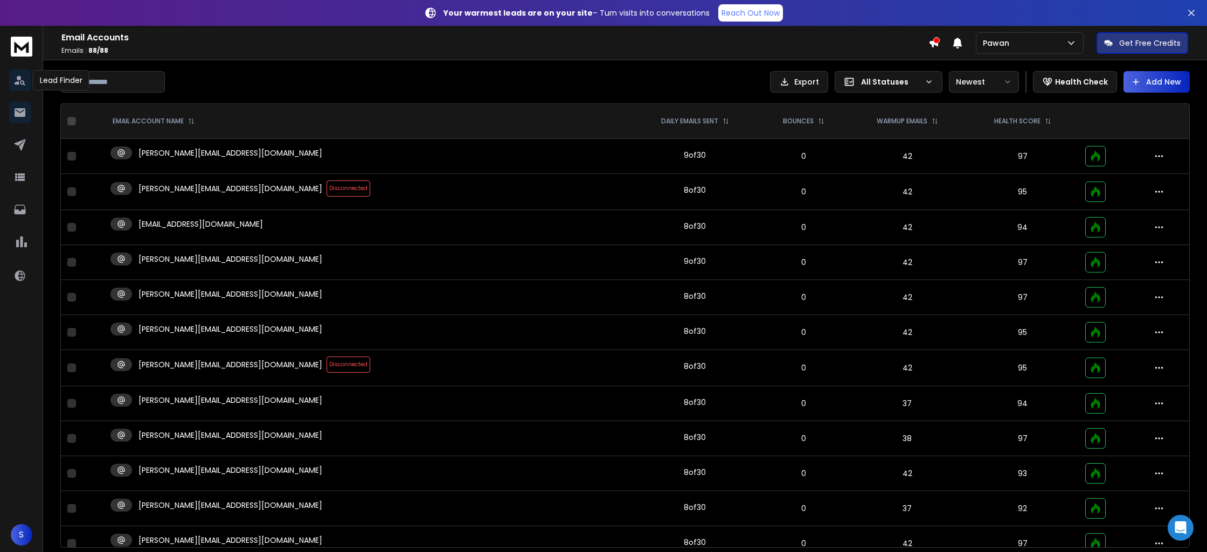
click at [22, 80] on icon at bounding box center [20, 82] width 11 height 5
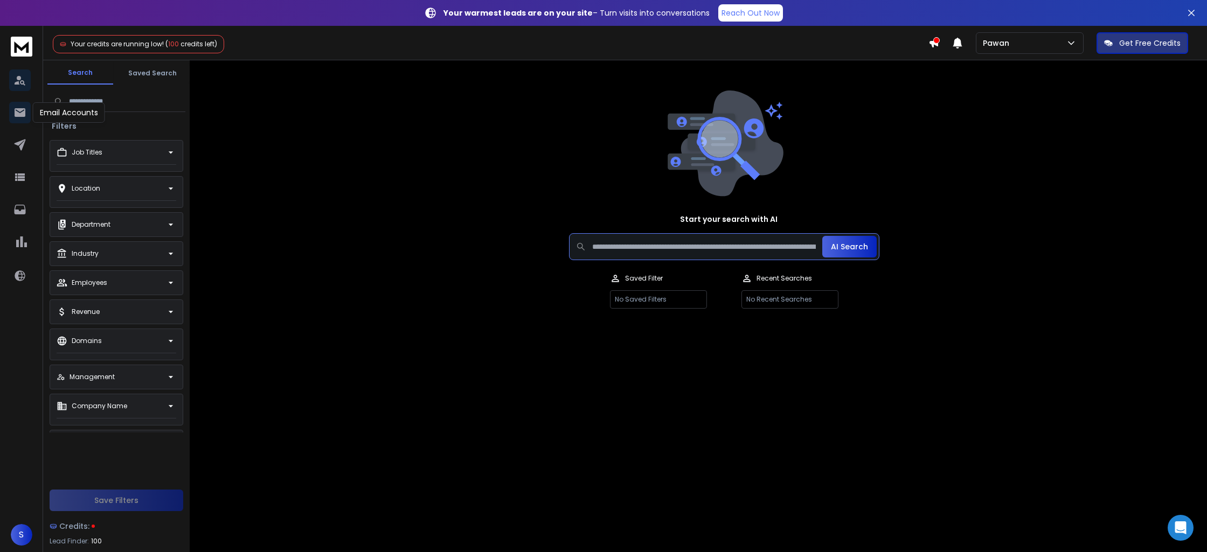
click at [24, 117] on icon at bounding box center [19, 112] width 13 height 13
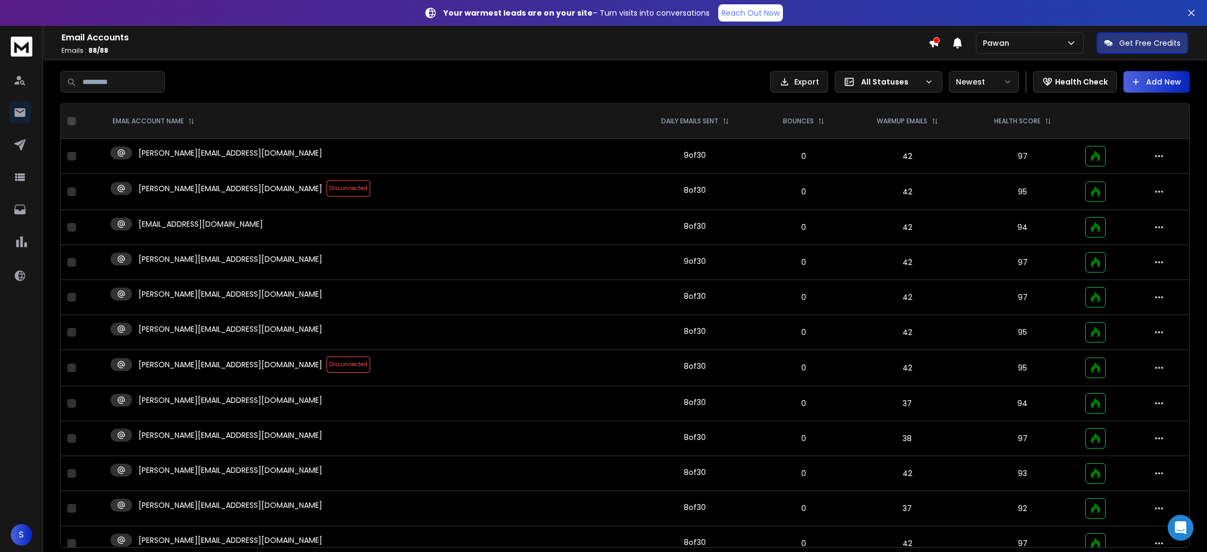
click at [924, 81] on div "All Statuses" at bounding box center [888, 82] width 108 height 22
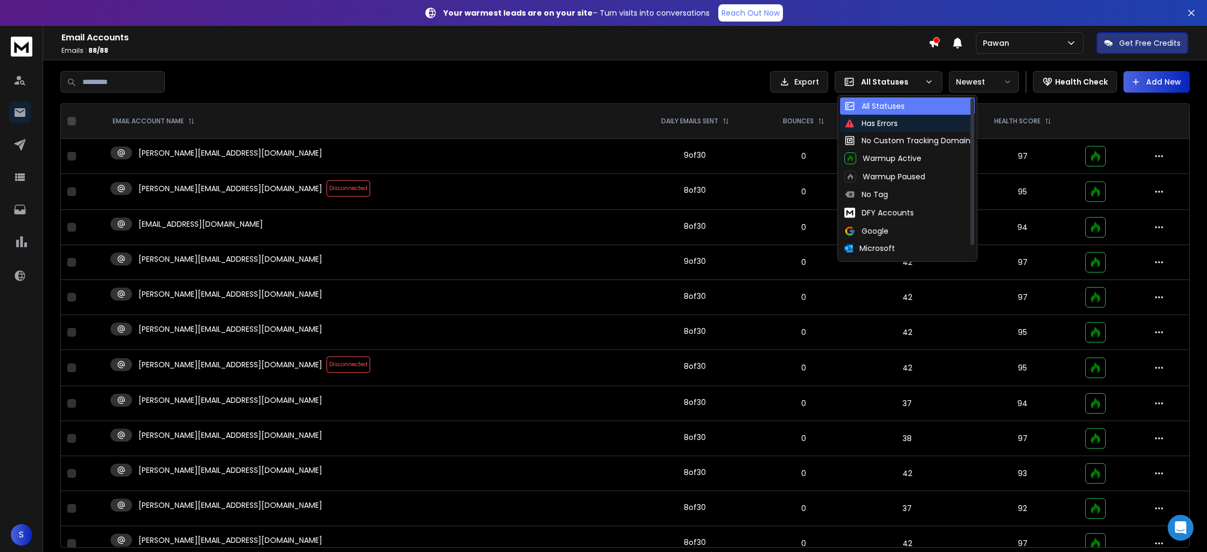
click at [915, 119] on div "Has Errors" at bounding box center [907, 123] width 135 height 17
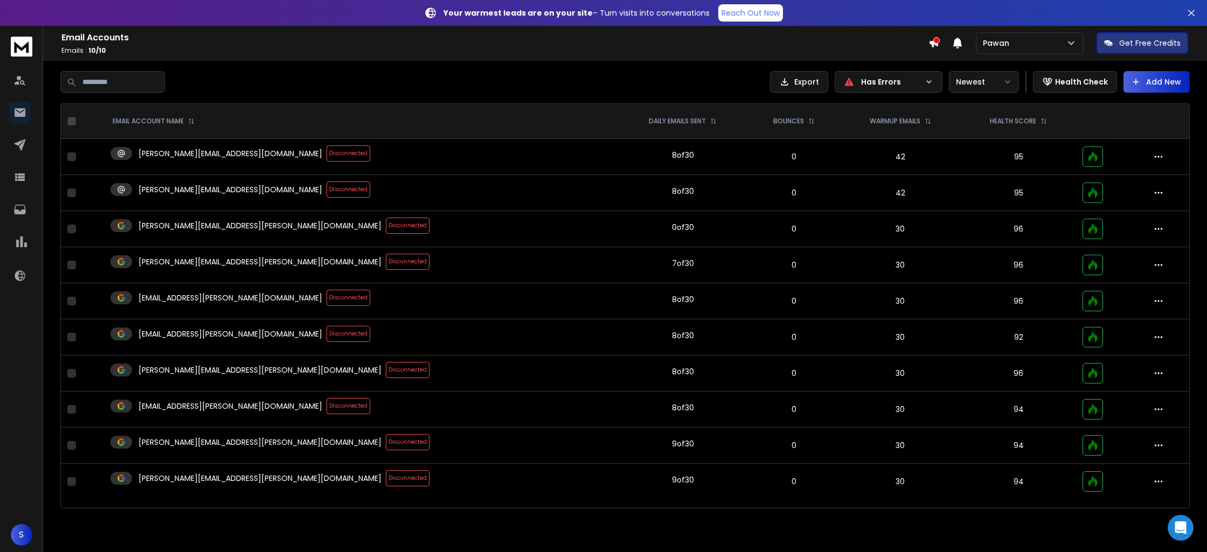
click at [932, 85] on icon at bounding box center [928, 82] width 9 height 9
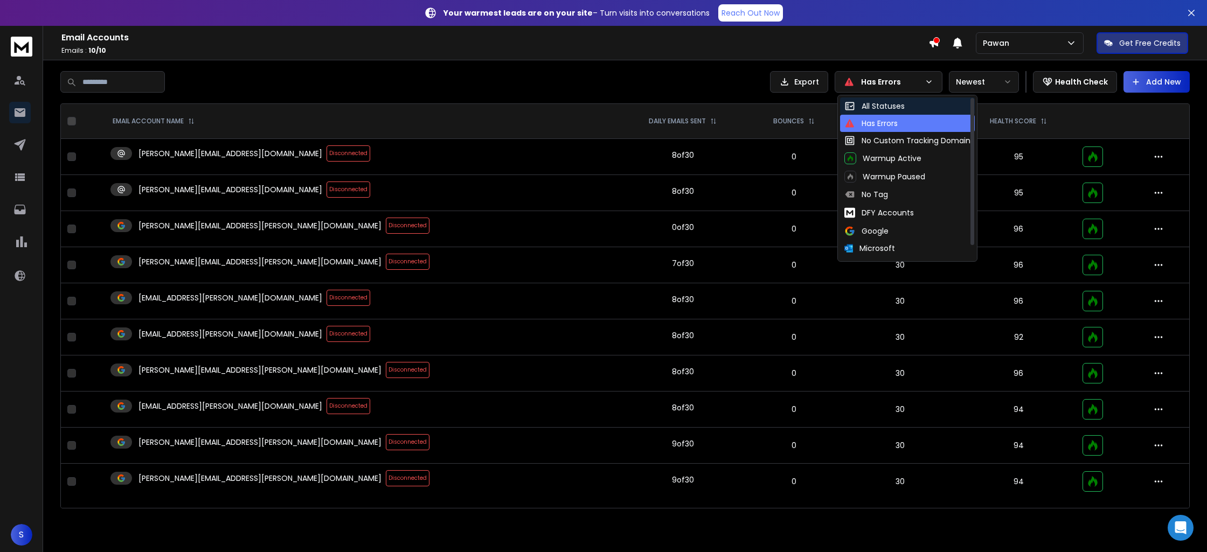
click at [900, 101] on div "All Statuses" at bounding box center [874, 106] width 60 height 11
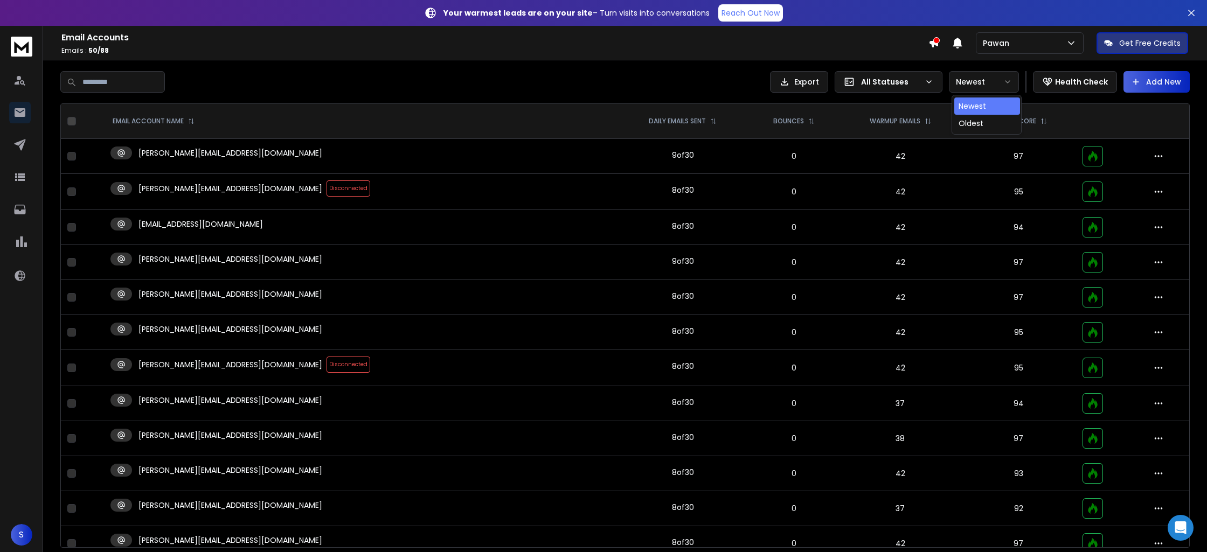
click at [1009, 78] on icon "button" at bounding box center [1007, 82] width 9 height 9
click at [1060, 79] on p "Health Check" at bounding box center [1081, 81] width 53 height 11
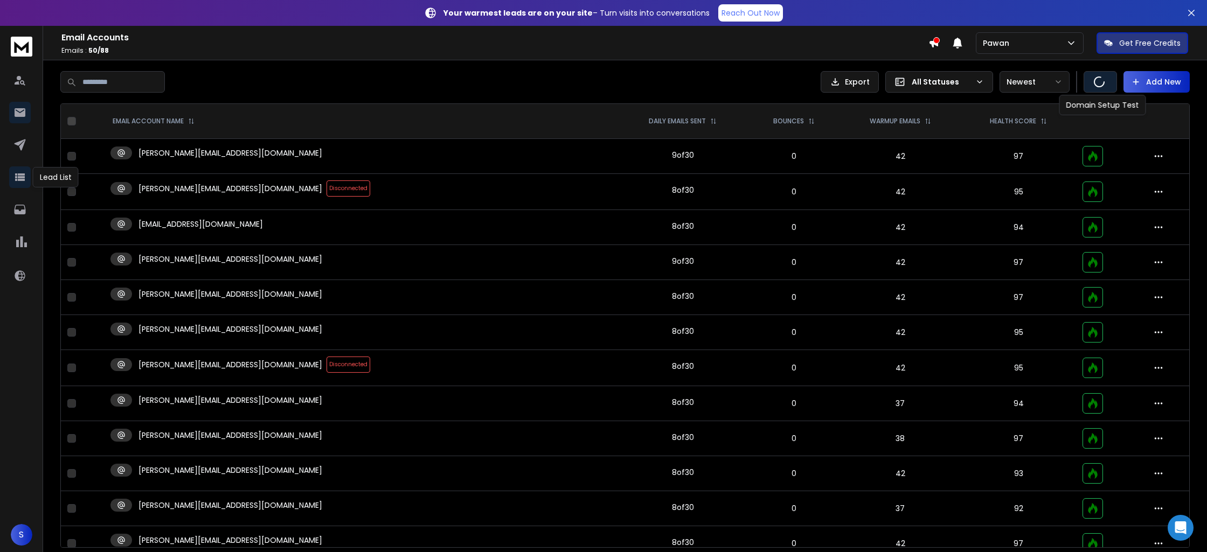
click at [15, 174] on icon at bounding box center [19, 177] width 13 height 13
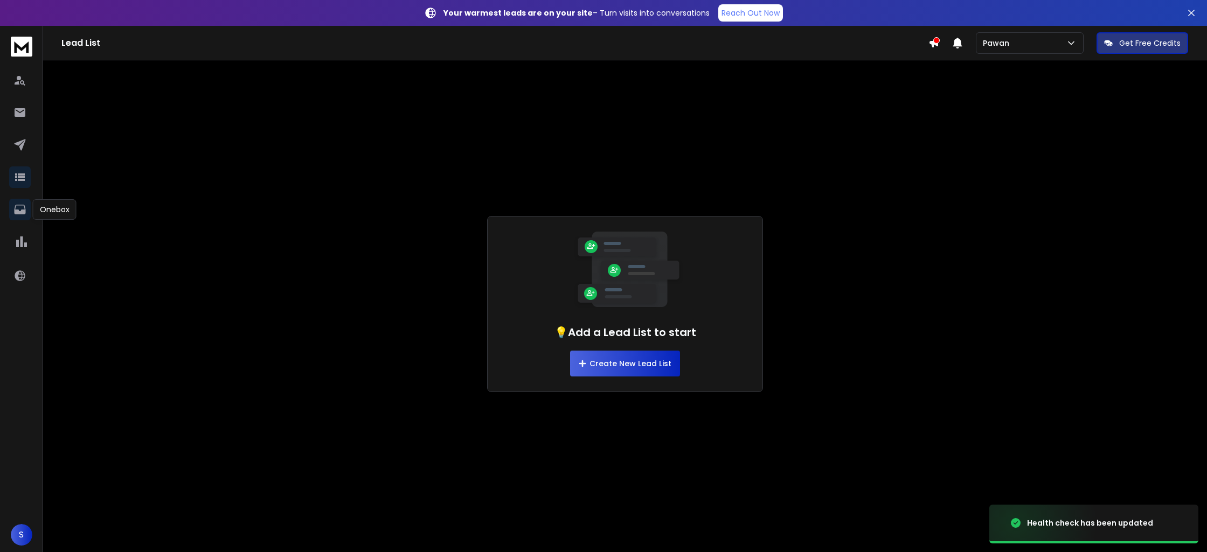
click at [14, 201] on link at bounding box center [20, 210] width 22 height 22
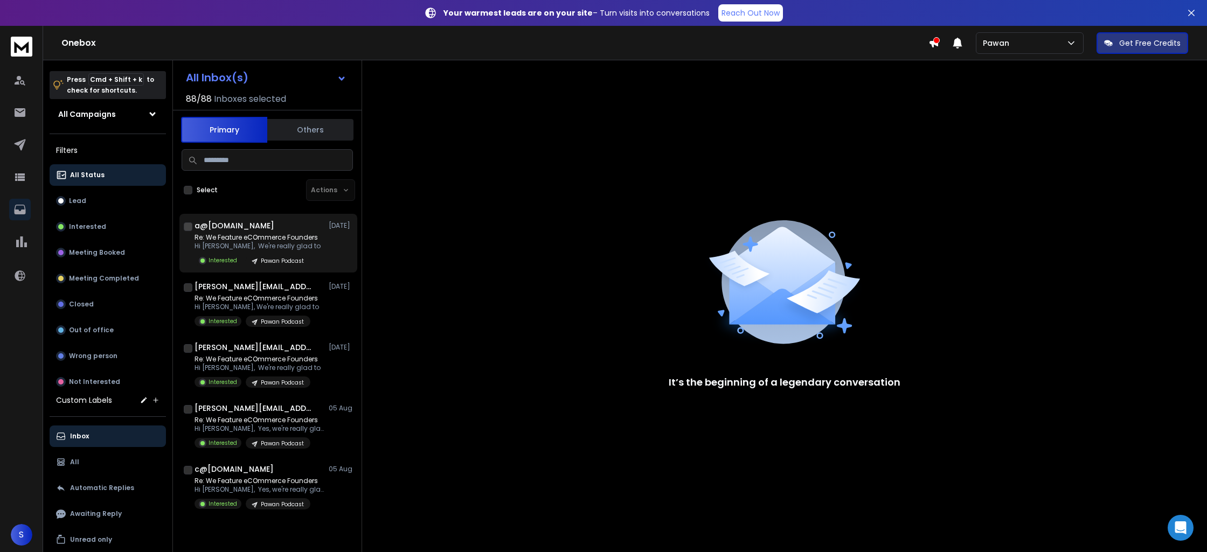
click at [257, 237] on p "Re: We Feature eCOmmerce Founders" at bounding box center [257, 237] width 126 height 9
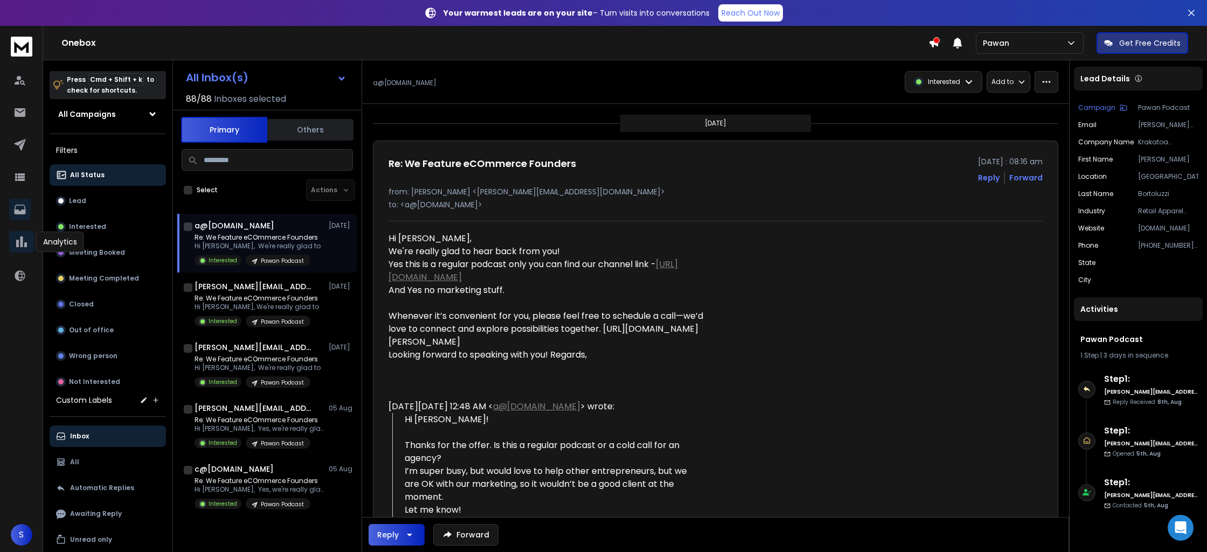
click at [23, 245] on icon at bounding box center [21, 242] width 16 height 16
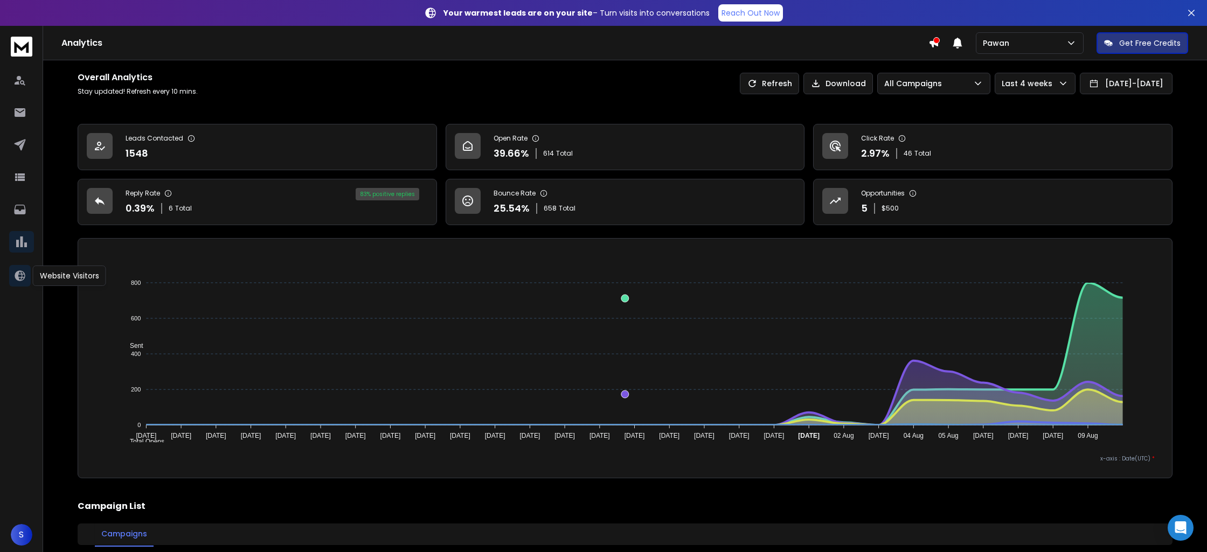
click at [13, 275] on icon at bounding box center [19, 275] width 13 height 13
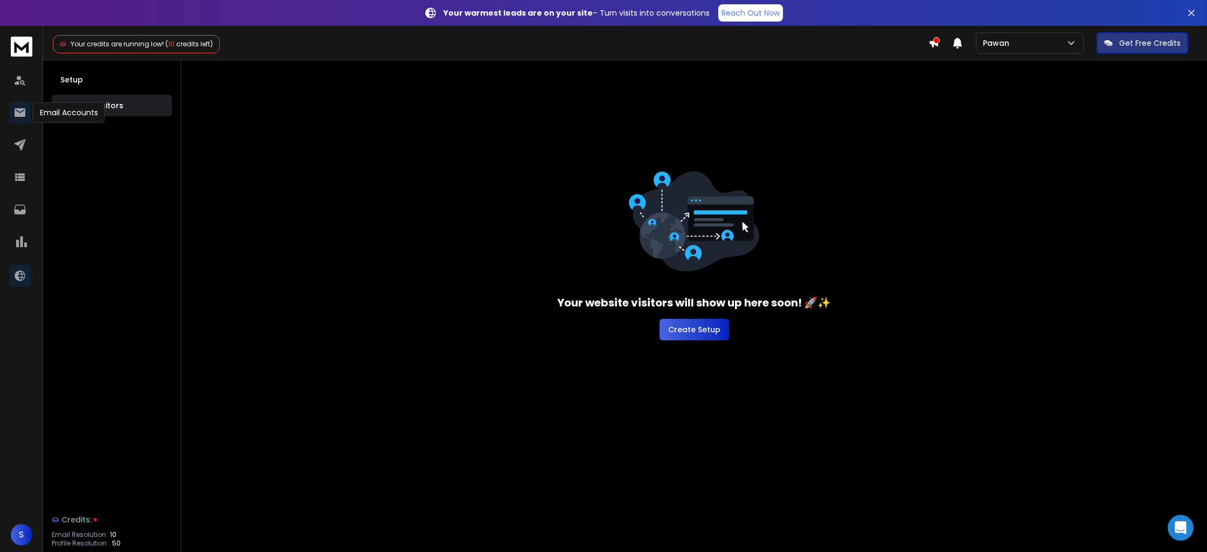
click at [20, 107] on icon at bounding box center [19, 112] width 13 height 13
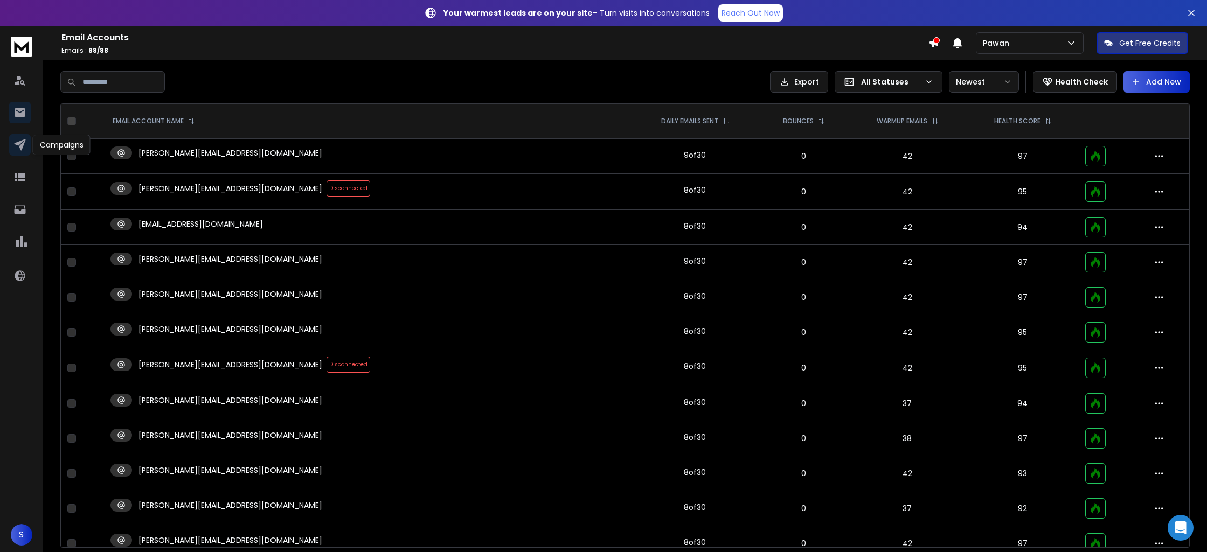
click at [21, 141] on icon at bounding box center [19, 144] width 11 height 11
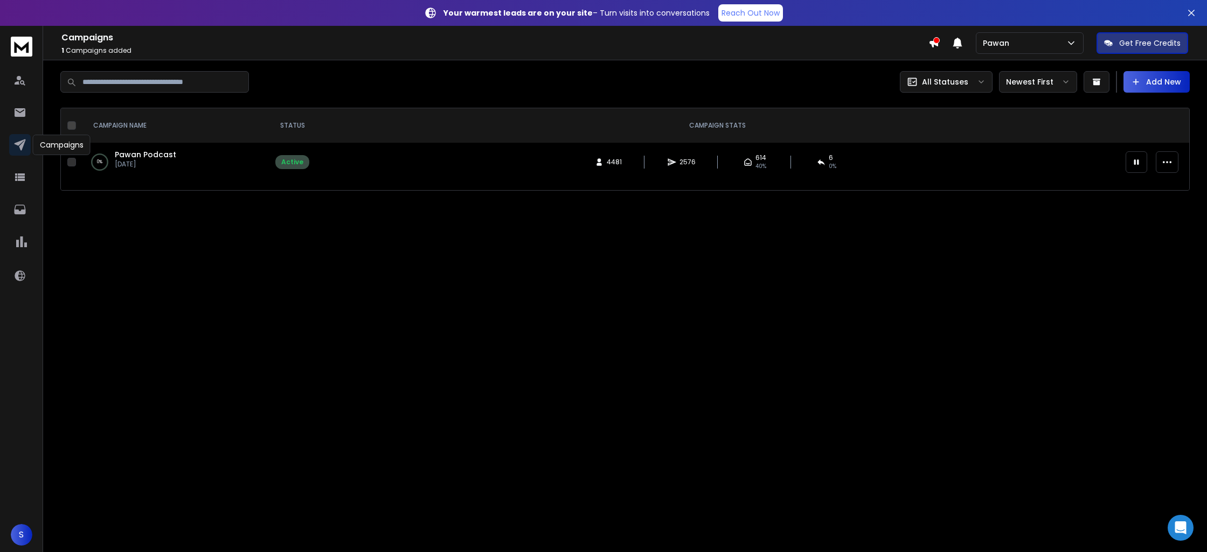
click at [1179, 164] on td at bounding box center [1154, 162] width 70 height 39
click at [1171, 164] on icon "button" at bounding box center [1166, 162] width 11 height 11
click at [753, 225] on div "Your warmest leads are on your site – Turn visits into conversations Reach Out …" at bounding box center [603, 276] width 1207 height 552
click at [1042, 83] on button "Newest First" at bounding box center [1038, 82] width 78 height 22
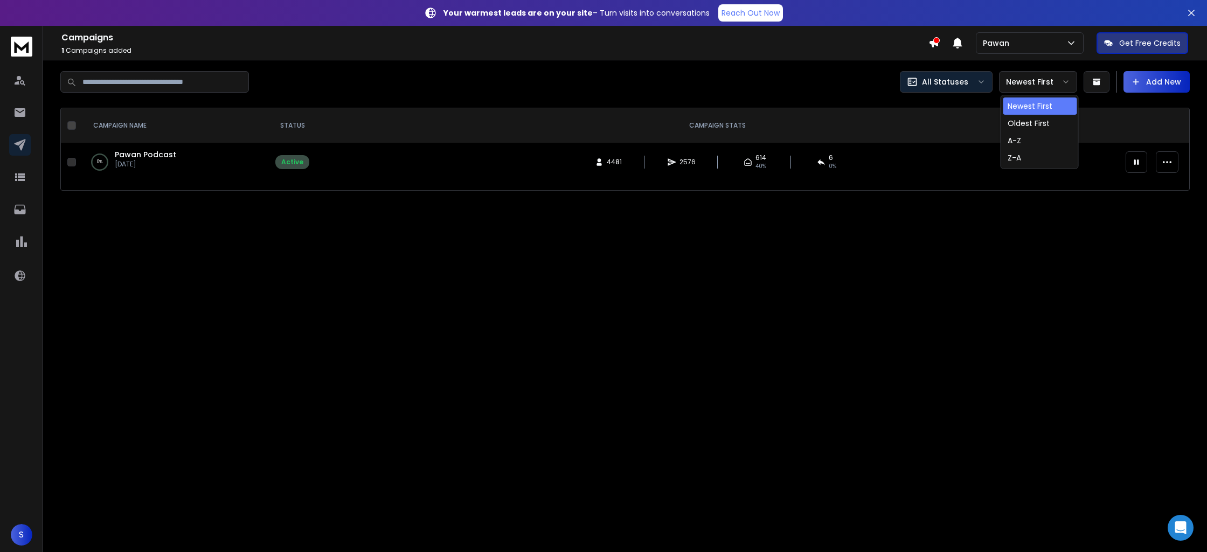
click at [963, 85] on p "All Statuses" at bounding box center [945, 81] width 46 height 11
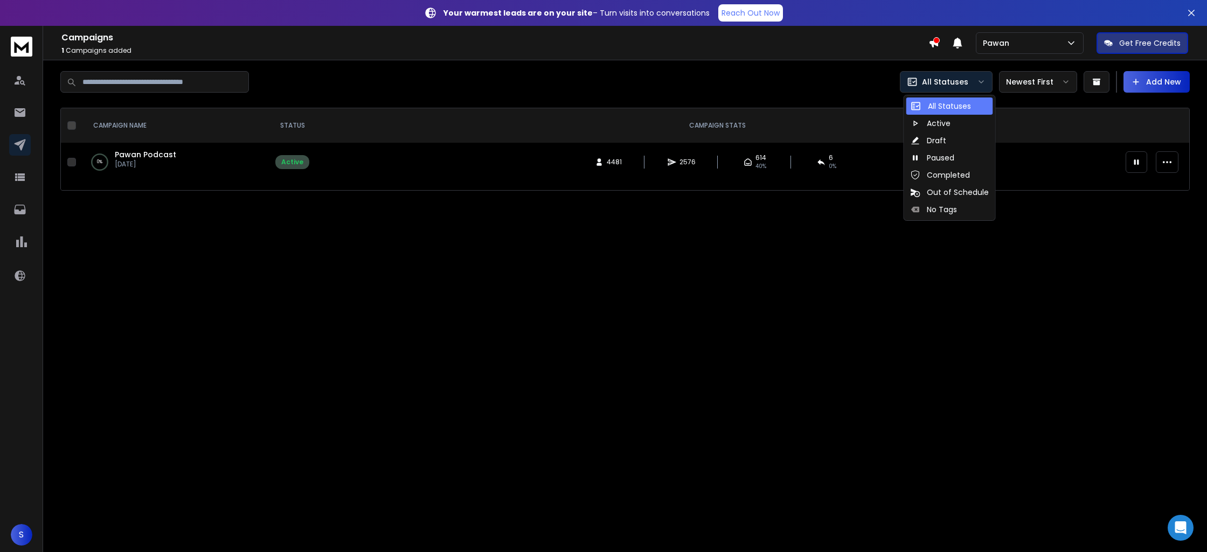
click at [963, 85] on p "All Statuses" at bounding box center [945, 81] width 46 height 11
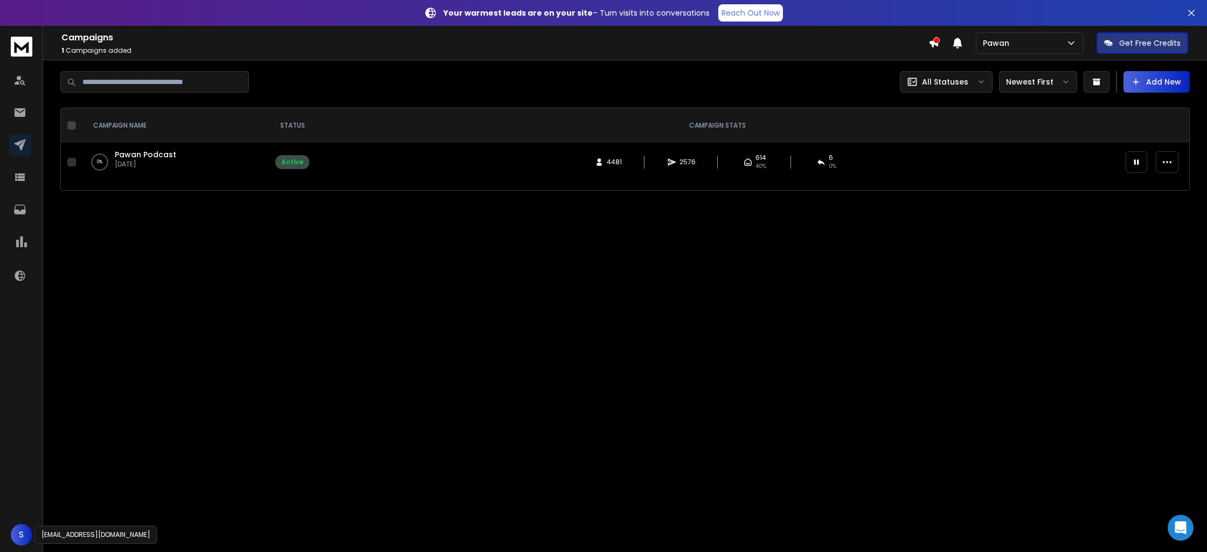
click at [30, 535] on span "S" at bounding box center [22, 535] width 22 height 22
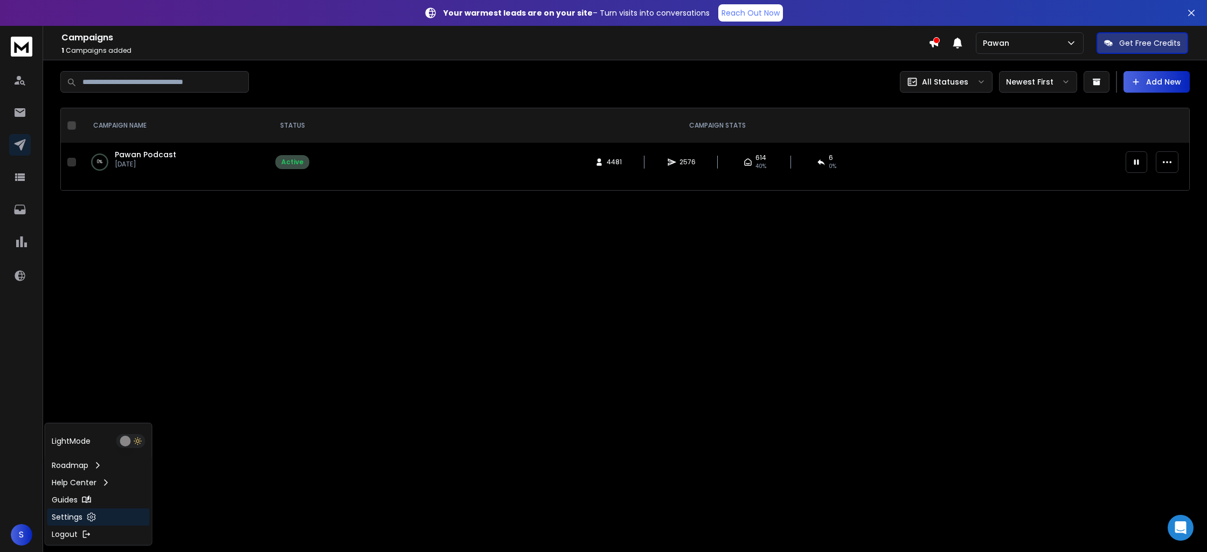
click at [103, 518] on div "Settings" at bounding box center [98, 517] width 102 height 17
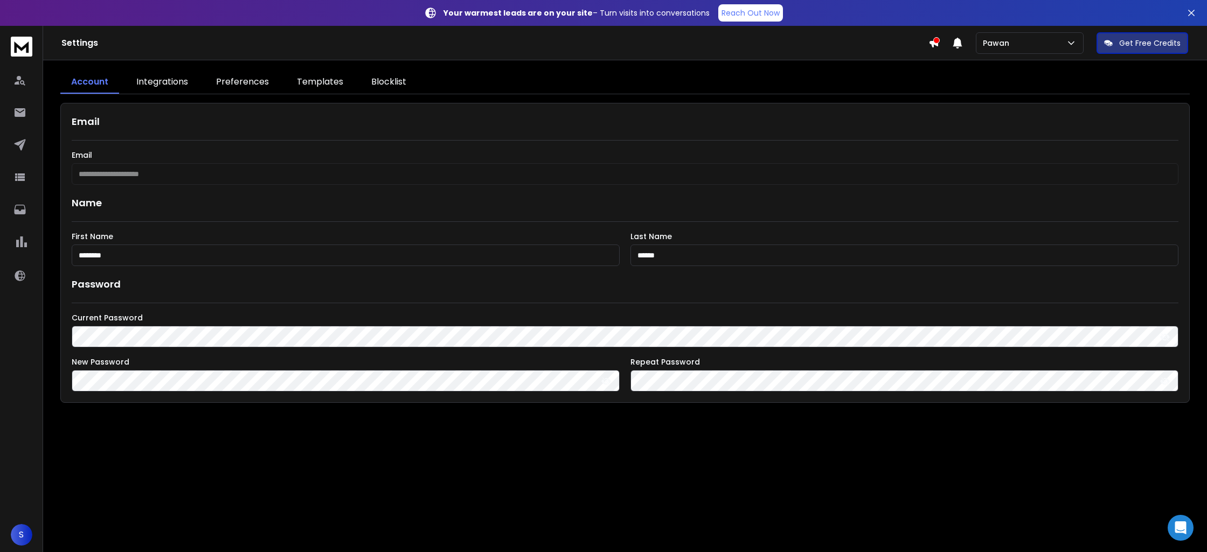
click at [175, 82] on link "Integrations" at bounding box center [162, 82] width 73 height 23
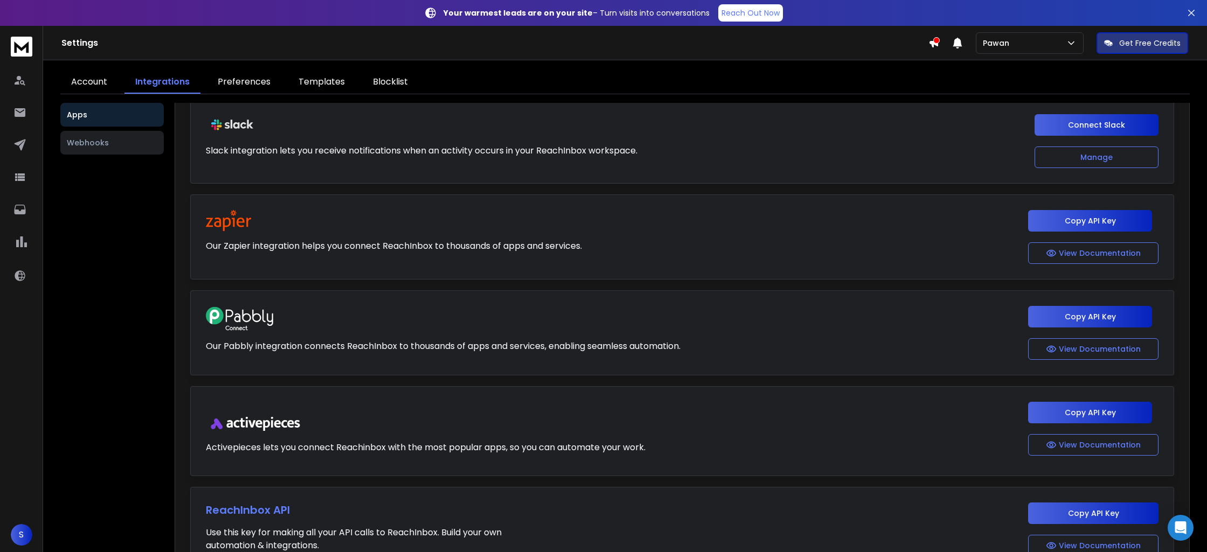
scroll to position [89, 0]
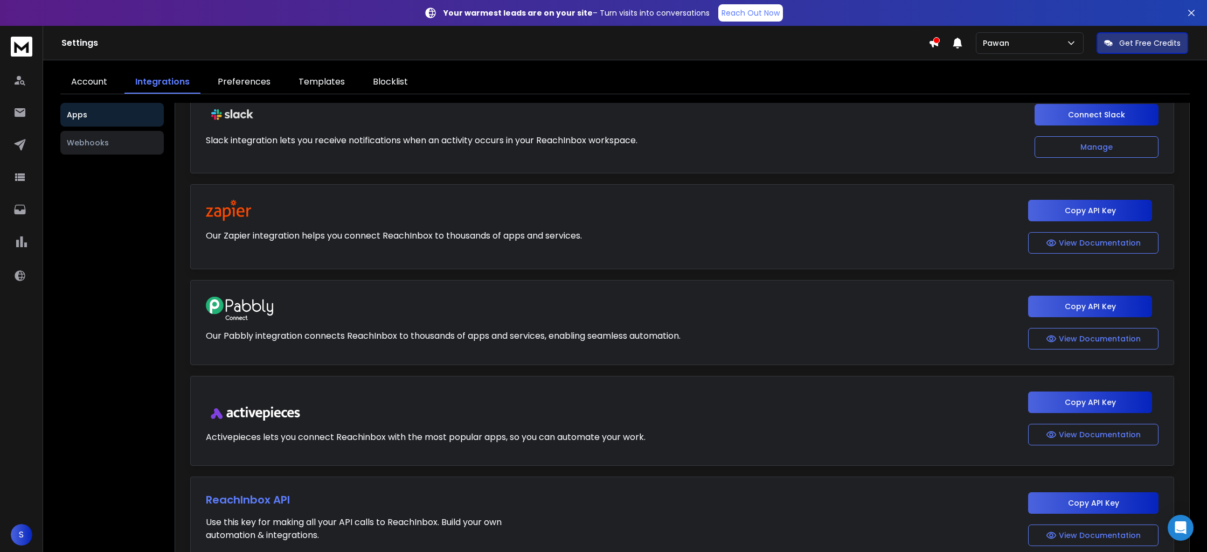
click at [234, 83] on link "Preferences" at bounding box center [244, 82] width 74 height 23
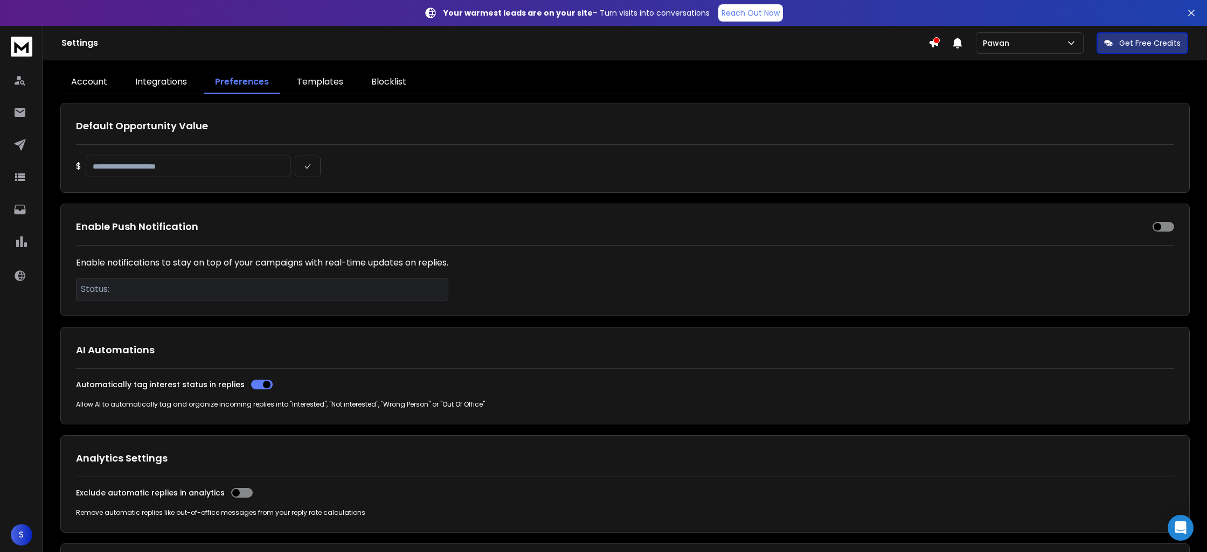
click at [311, 78] on link "Templates" at bounding box center [320, 82] width 68 height 23
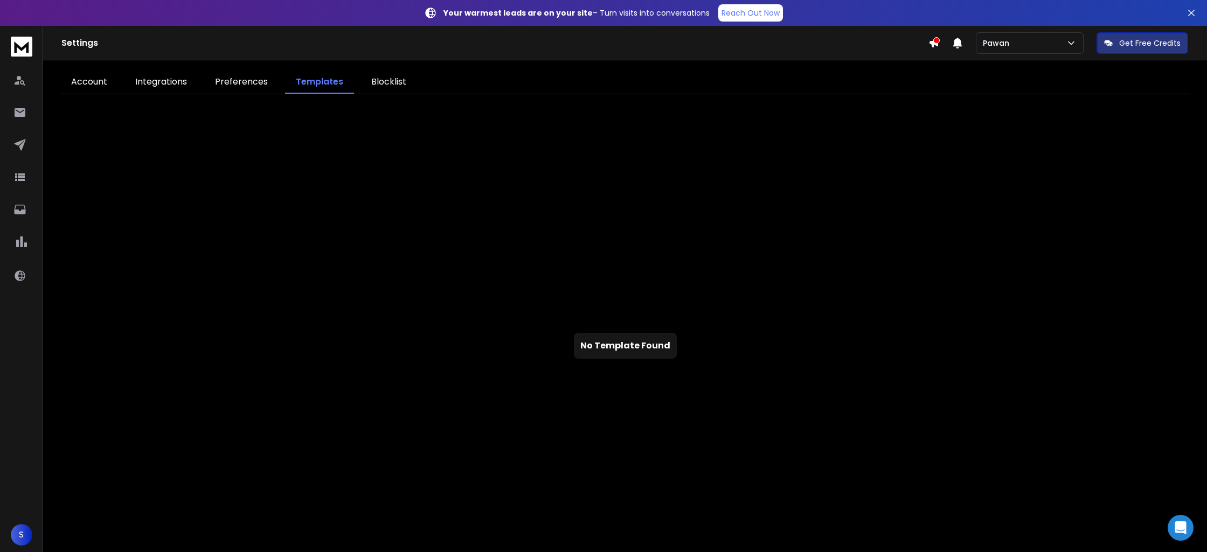
click at [229, 81] on link "Preferences" at bounding box center [241, 82] width 74 height 23
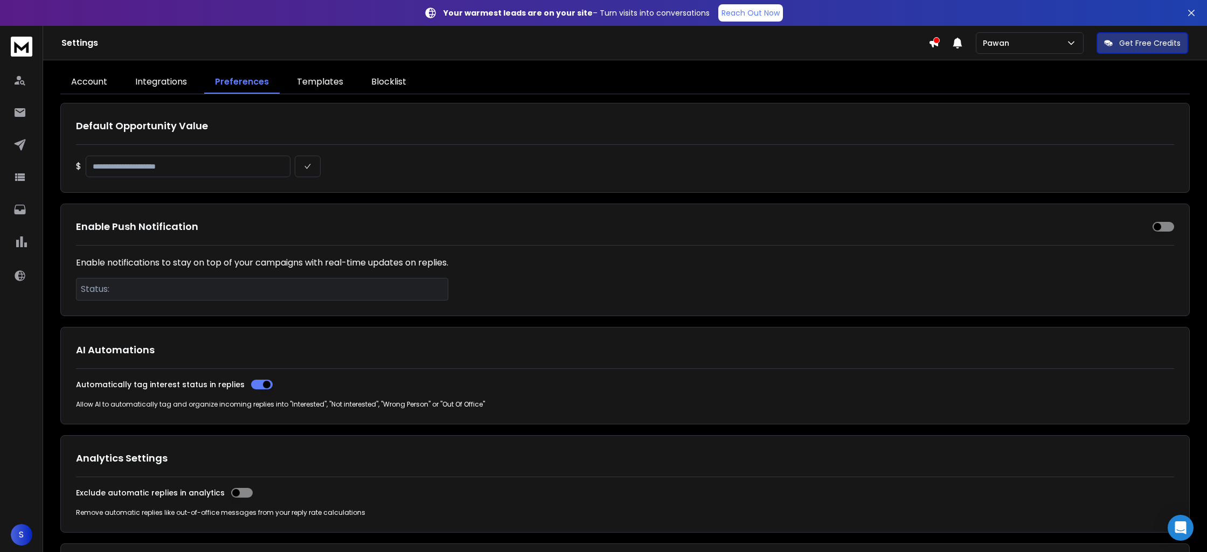
click at [337, 79] on link "Templates" at bounding box center [320, 82] width 68 height 23
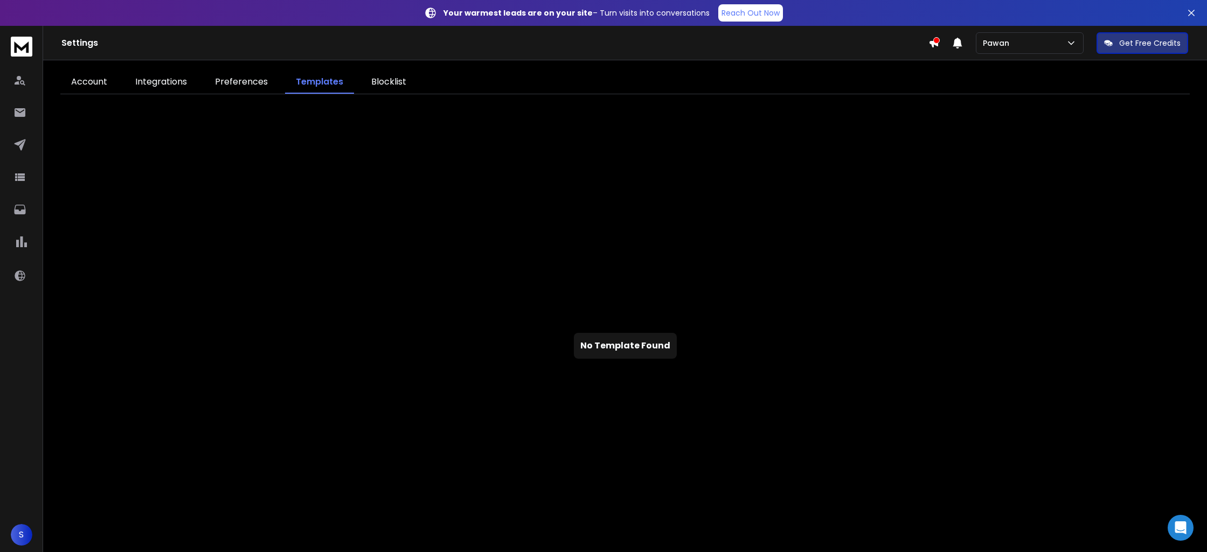
click at [391, 79] on link "Blocklist" at bounding box center [388, 82] width 57 height 23
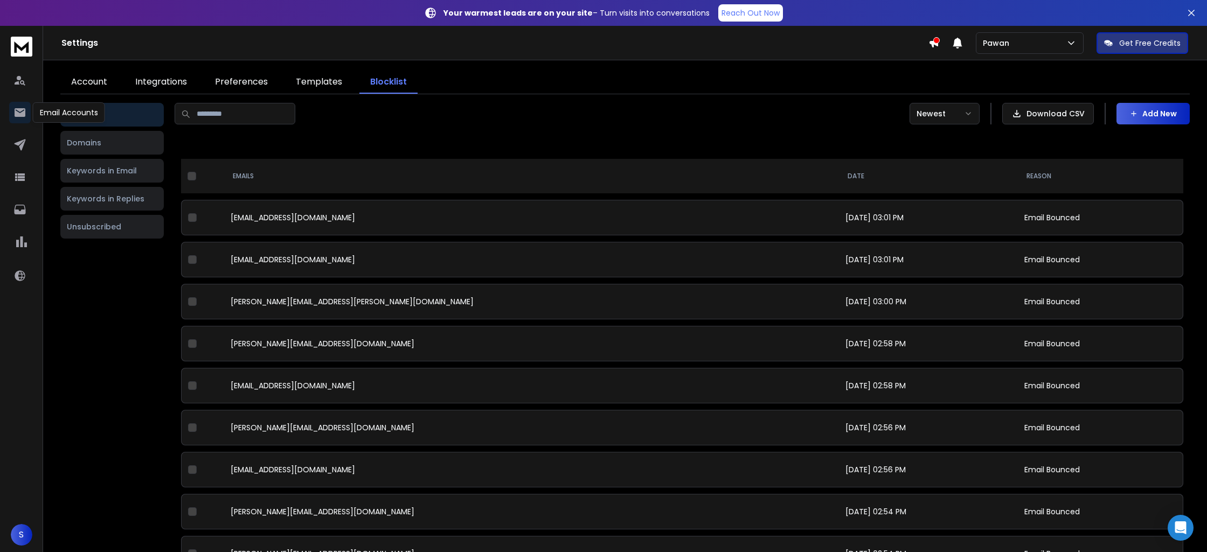
click at [23, 107] on icon at bounding box center [19, 112] width 13 height 13
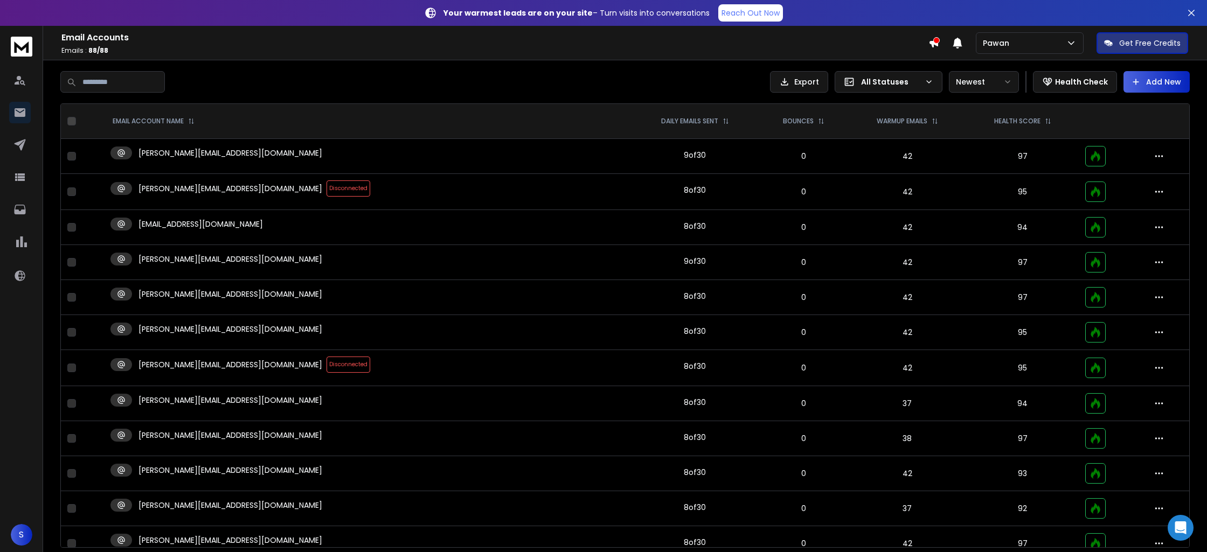
click at [891, 83] on p "All Statuses" at bounding box center [890, 81] width 59 height 11
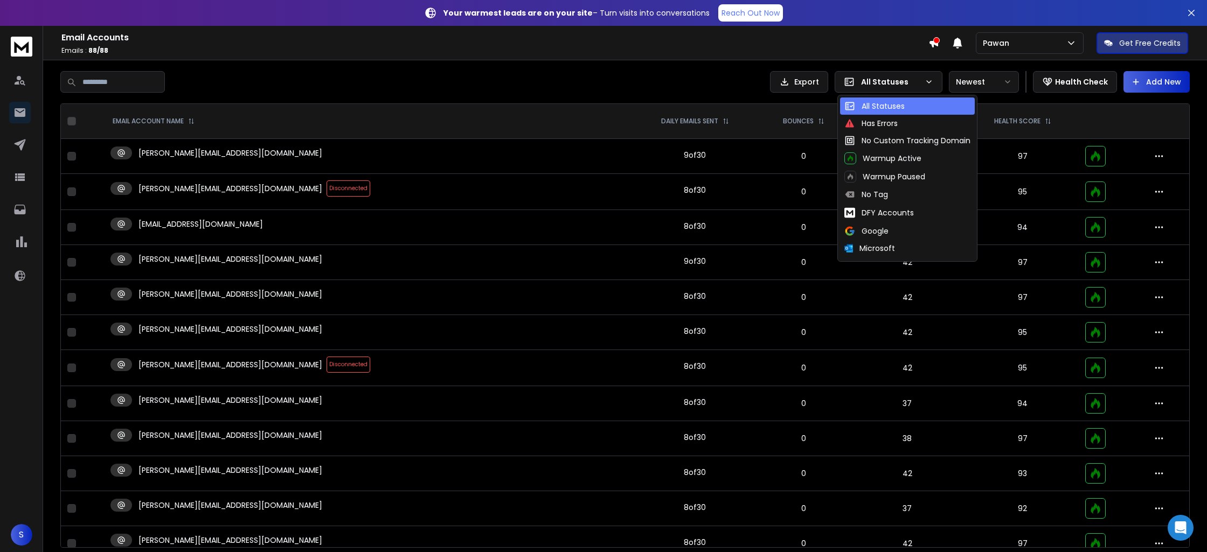
click at [985, 79] on button "Newest" at bounding box center [984, 82] width 70 height 22
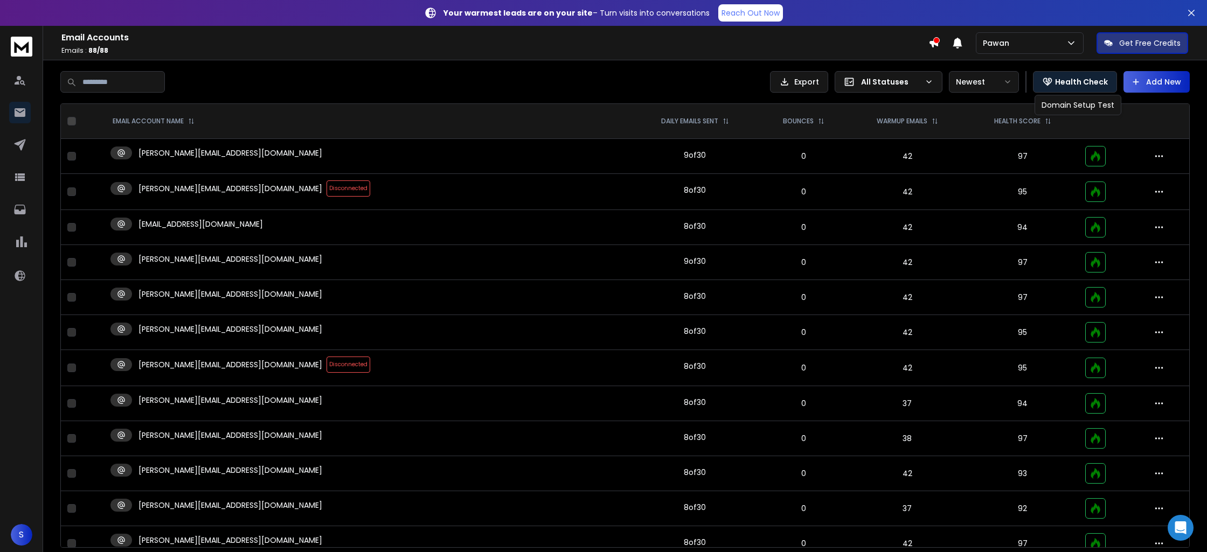
click at [1064, 75] on button "Health Check" at bounding box center [1075, 82] width 84 height 22
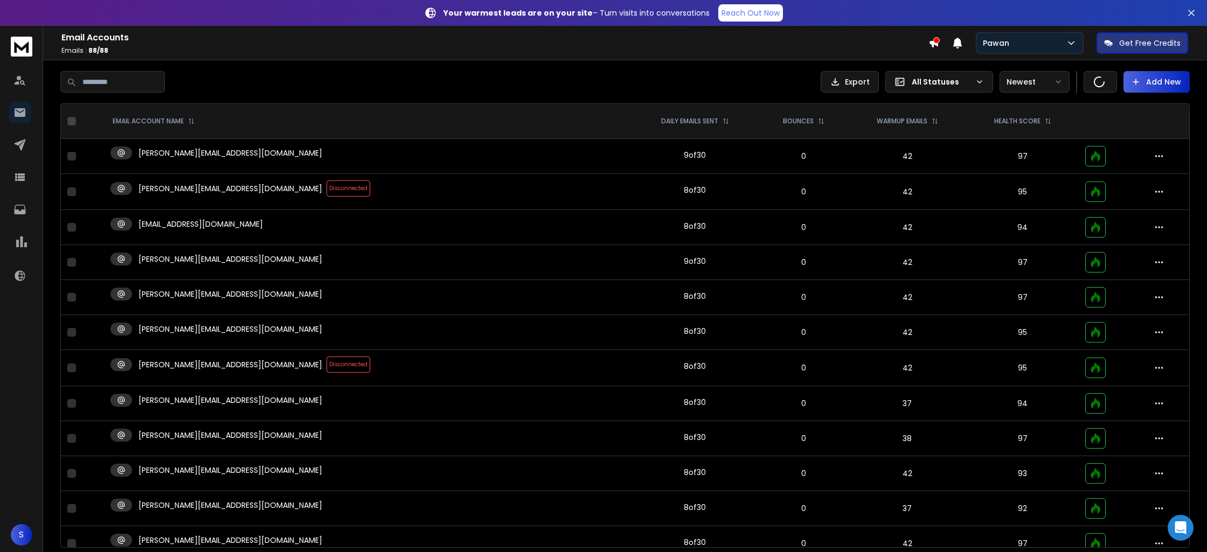
click at [1041, 43] on div "Pawan" at bounding box center [1030, 43] width 94 height 11
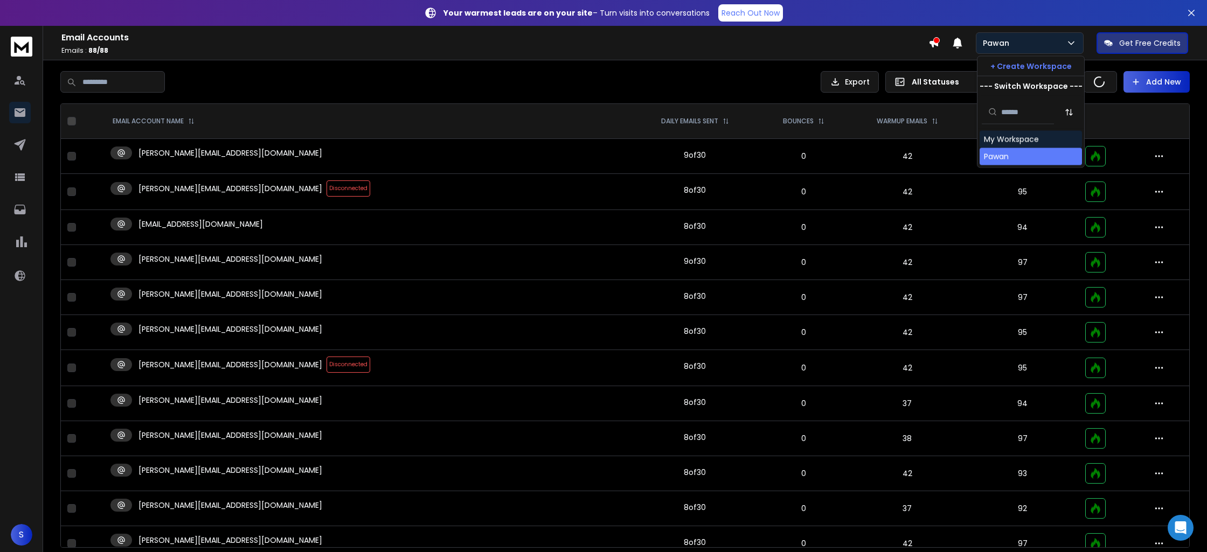
click at [1041, 43] on div "Pawan" at bounding box center [1030, 43] width 94 height 11
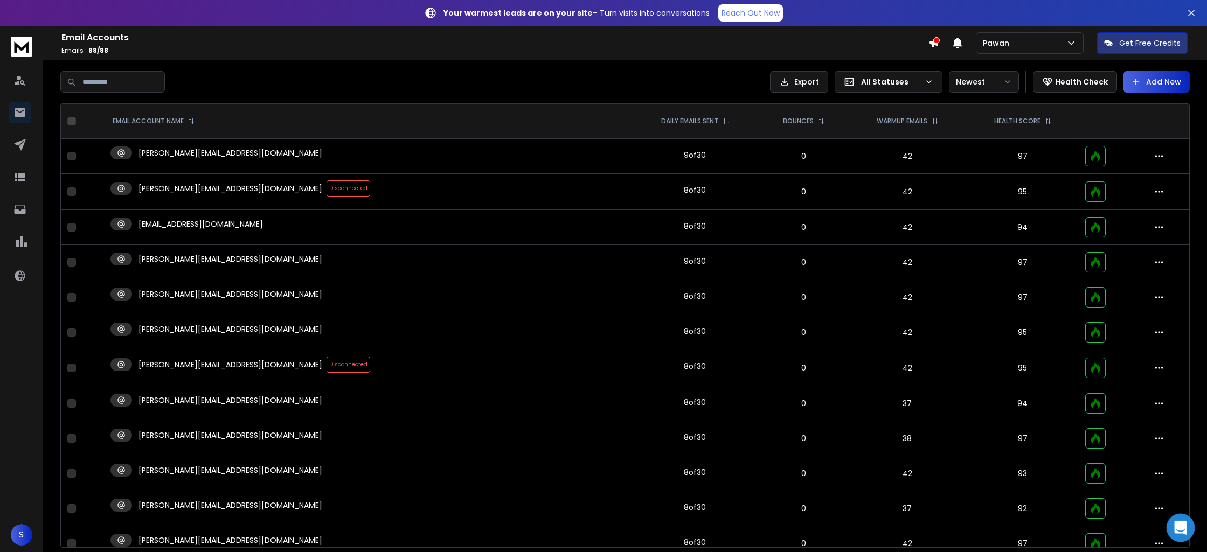
click at [1181, 521] on icon "Open Intercom Messenger" at bounding box center [1180, 528] width 12 height 14
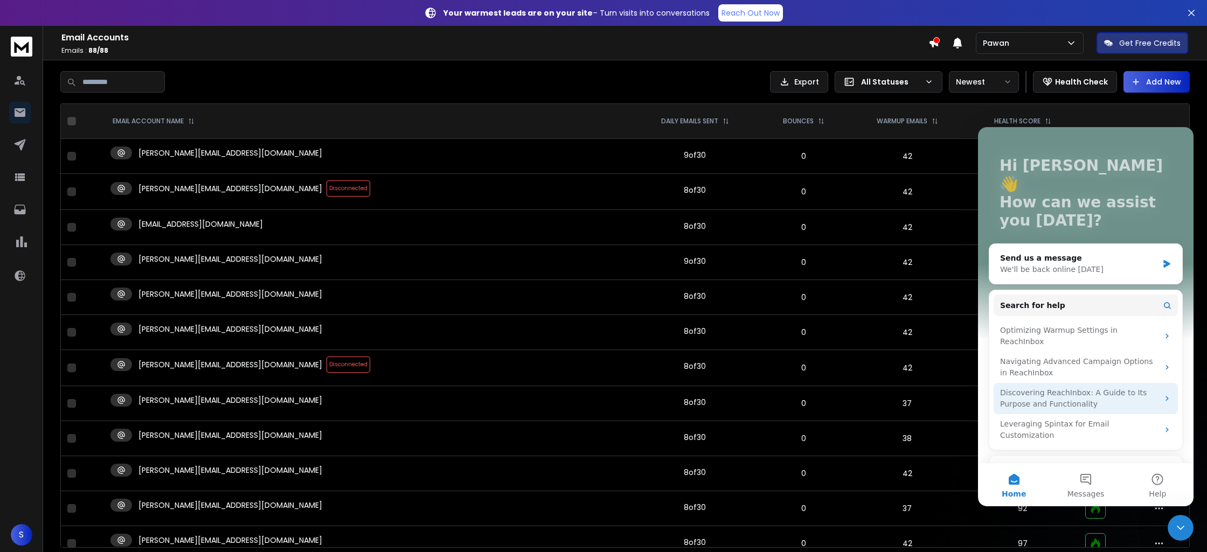
scroll to position [54, 0]
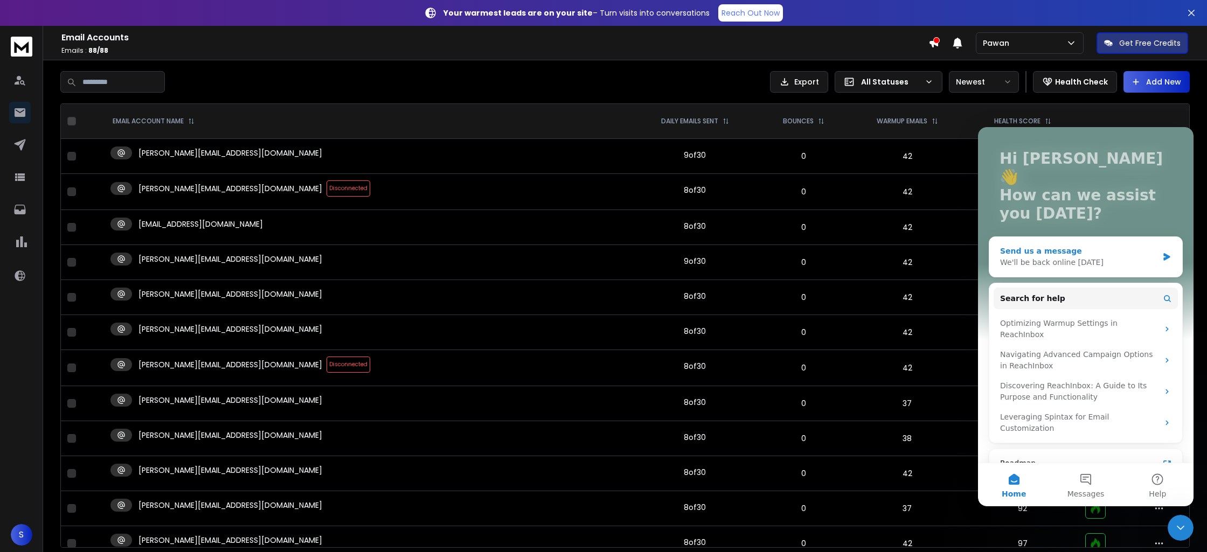
click at [1097, 257] on div "We'll be back online [DATE]" at bounding box center [1079, 262] width 158 height 11
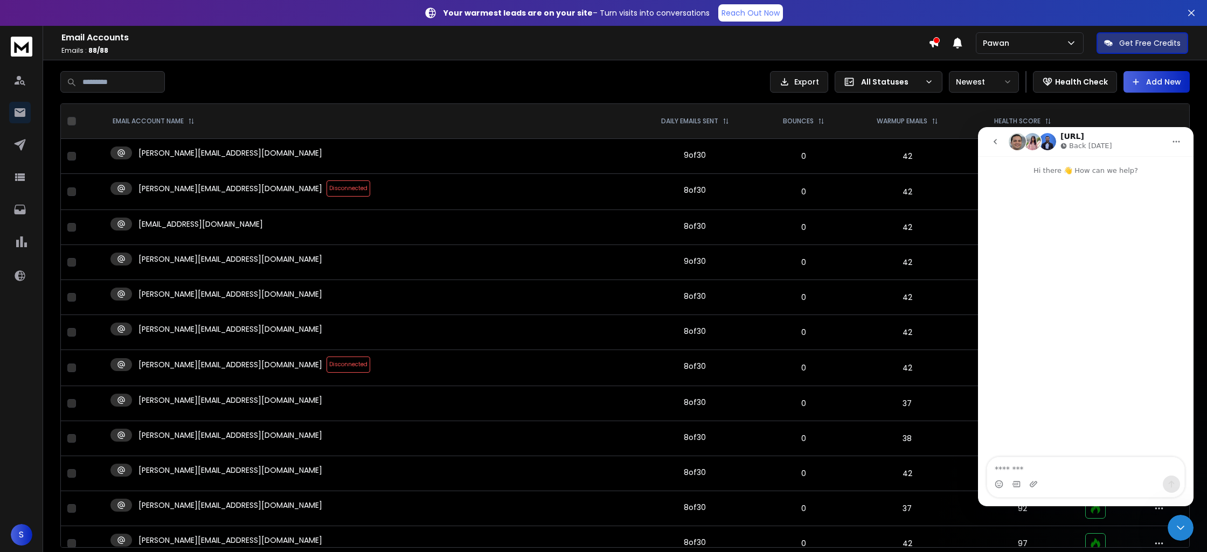
scroll to position [0, 0]
type textarea "**********"
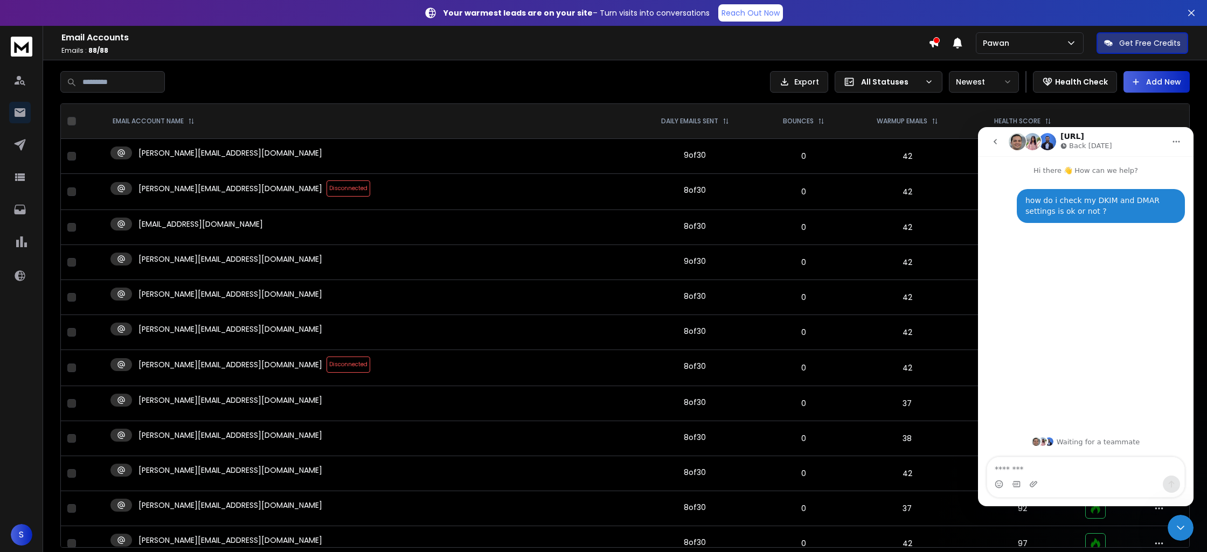
click at [1054, 208] on div "how do i check my DKIM and DMAR settings is ok or not ?" at bounding box center [1100, 206] width 151 height 21
copy div "how do i check my DKIM and DMAR settings is ok or not ?"
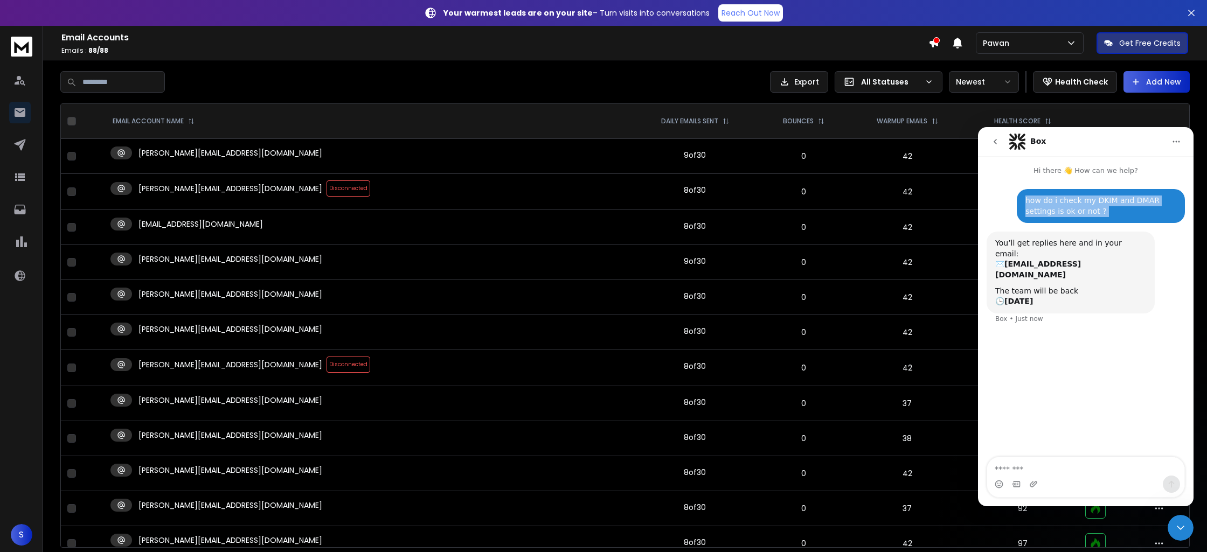
click at [995, 143] on icon "go back" at bounding box center [994, 141] width 3 height 5
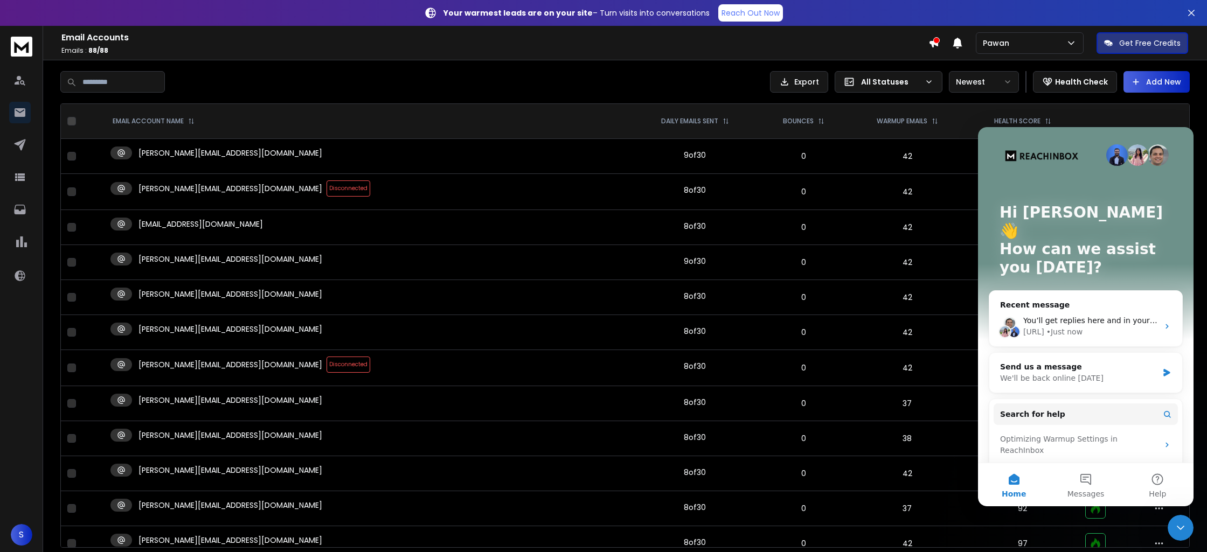
click at [1179, 525] on icon "Close Intercom Messenger" at bounding box center [1180, 527] width 13 height 13
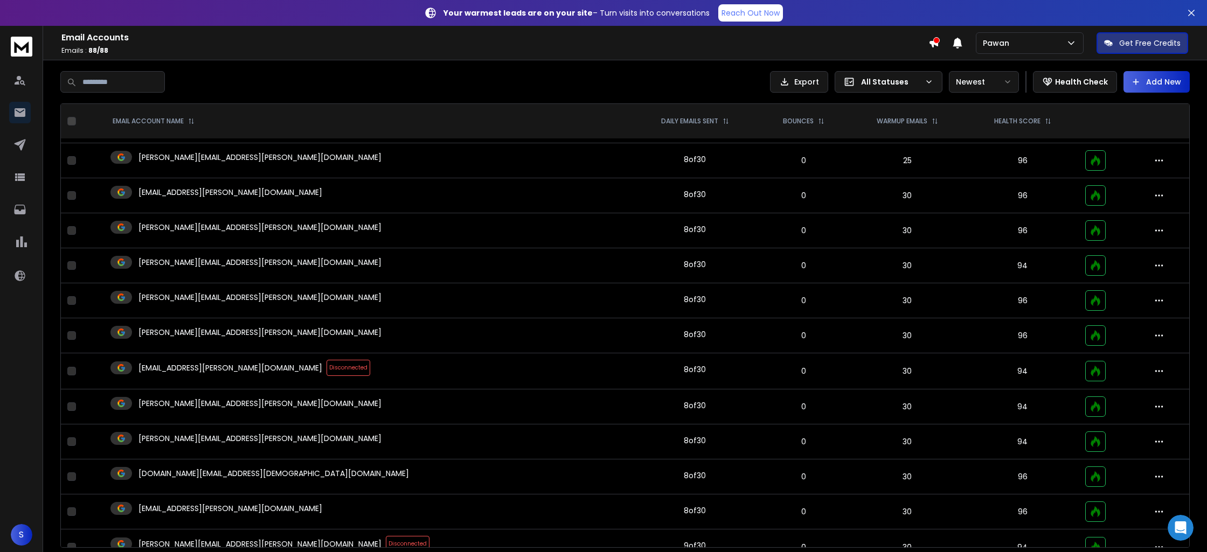
scroll to position [2692, 0]
